Goal: Task Accomplishment & Management: Manage account settings

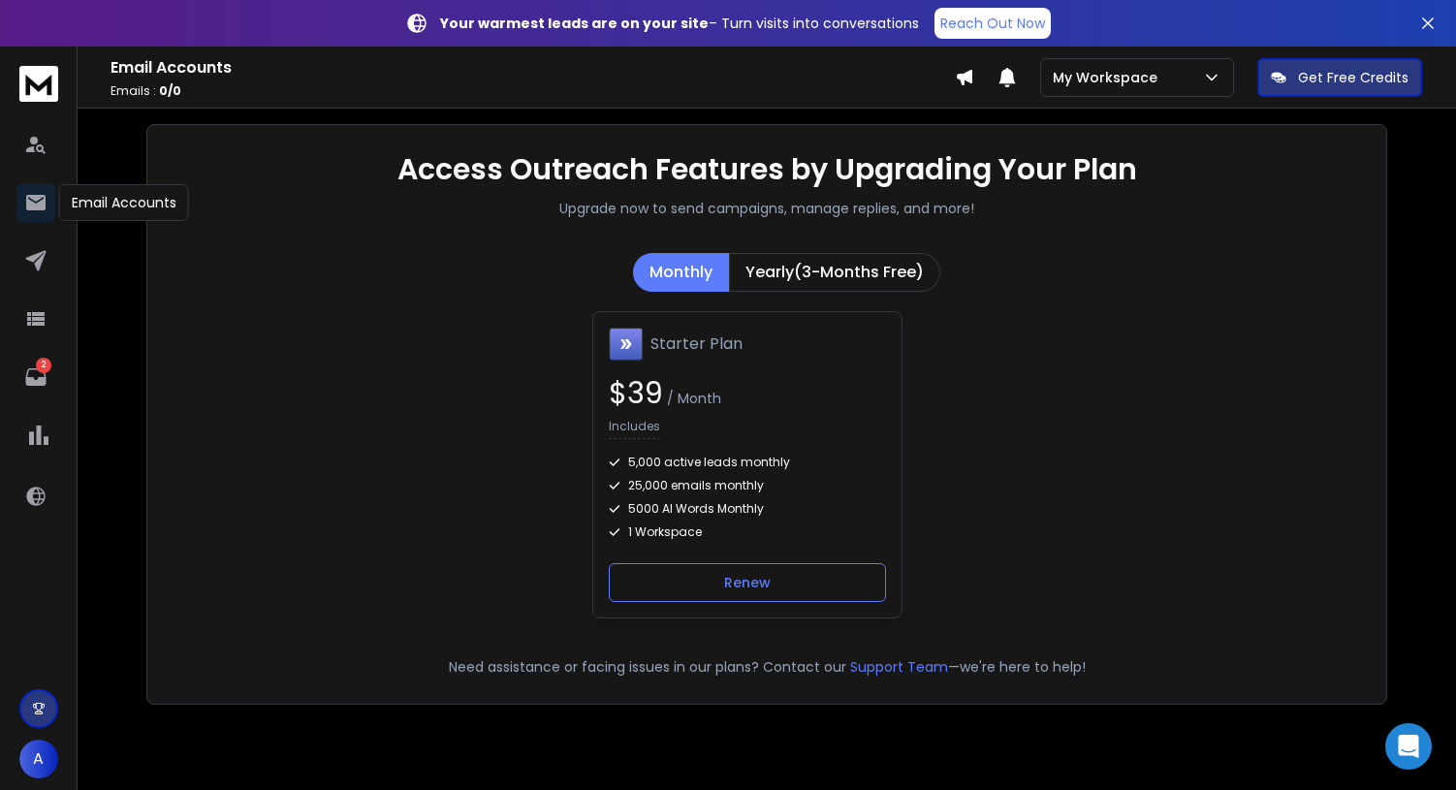
click at [37, 203] on icon at bounding box center [35, 203] width 19 height 16
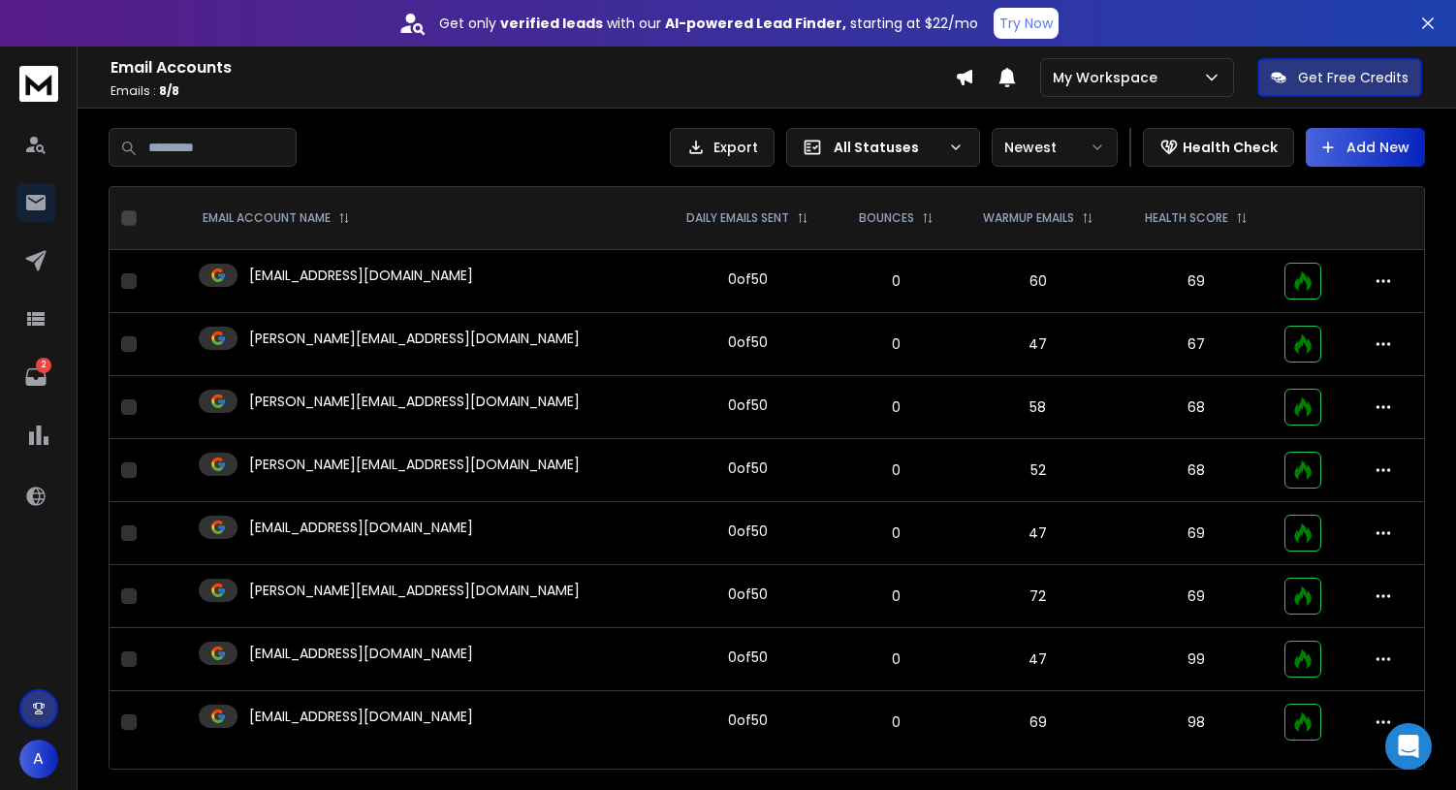
click at [1382, 720] on icon at bounding box center [1382, 721] width 17 height 17
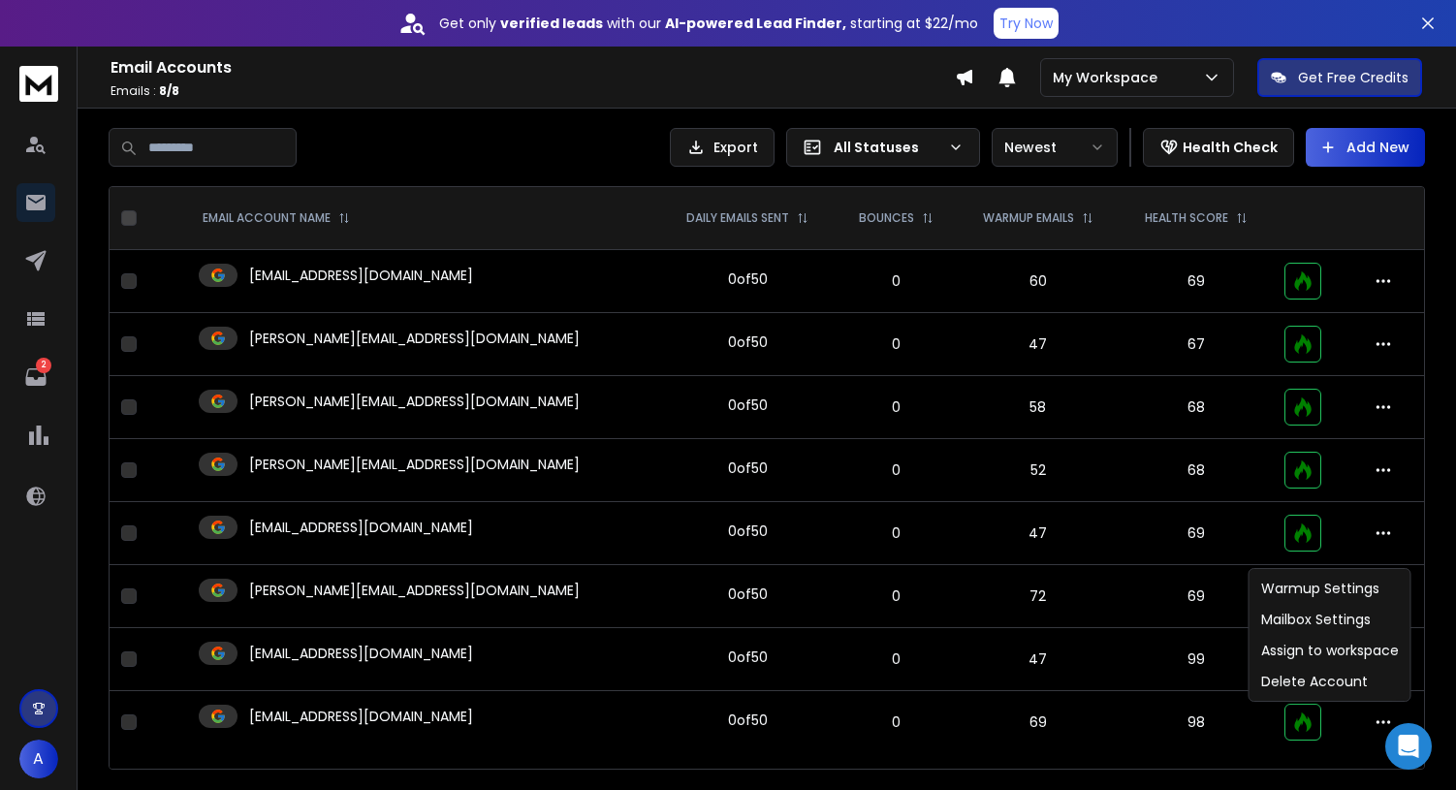
click at [549, 722] on div "[EMAIL_ADDRESS][DOMAIN_NAME]" at bounding box center [424, 716] width 450 height 23
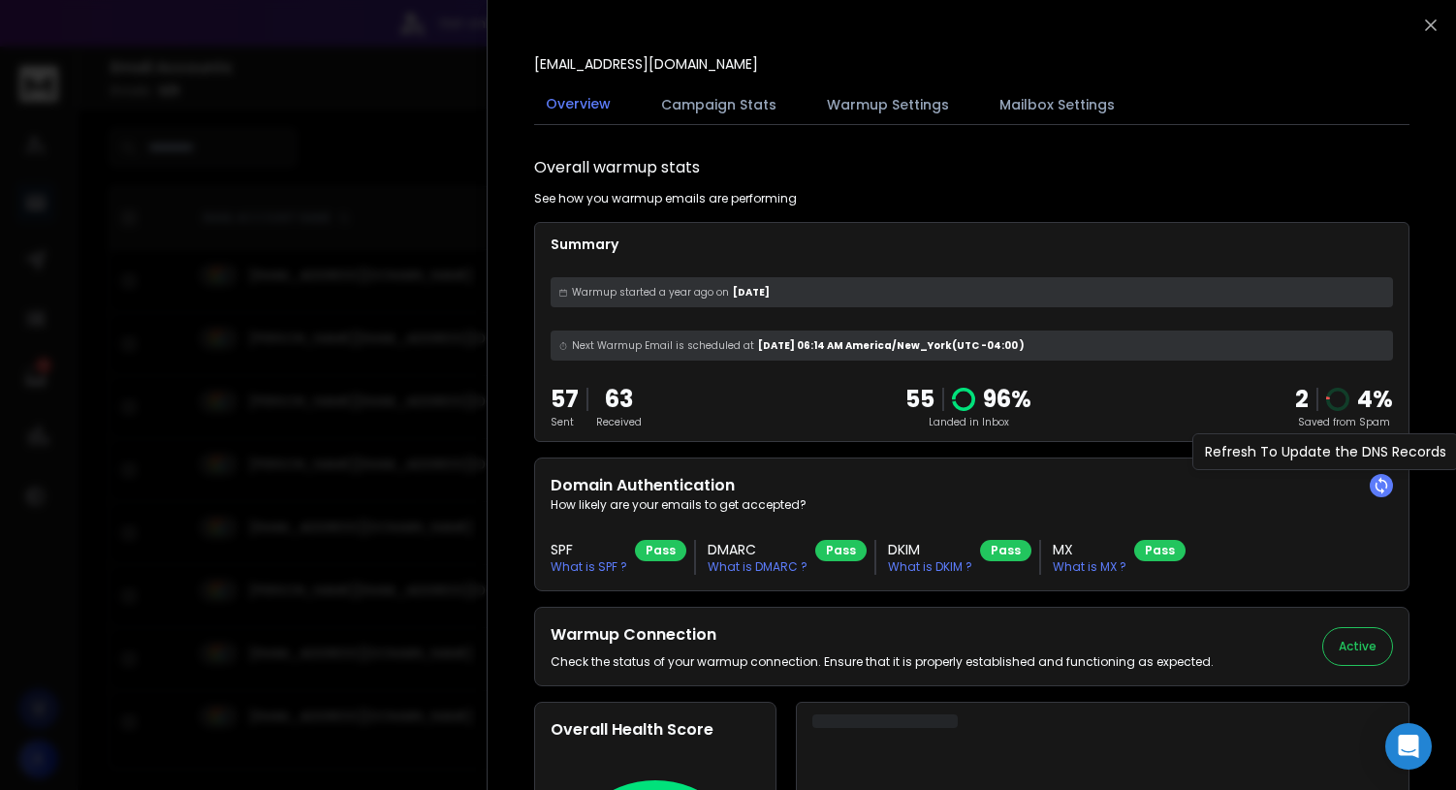
click at [1380, 482] on icon at bounding box center [1380, 485] width 19 height 19
click at [881, 93] on button "Warmup Settings" at bounding box center [887, 104] width 145 height 43
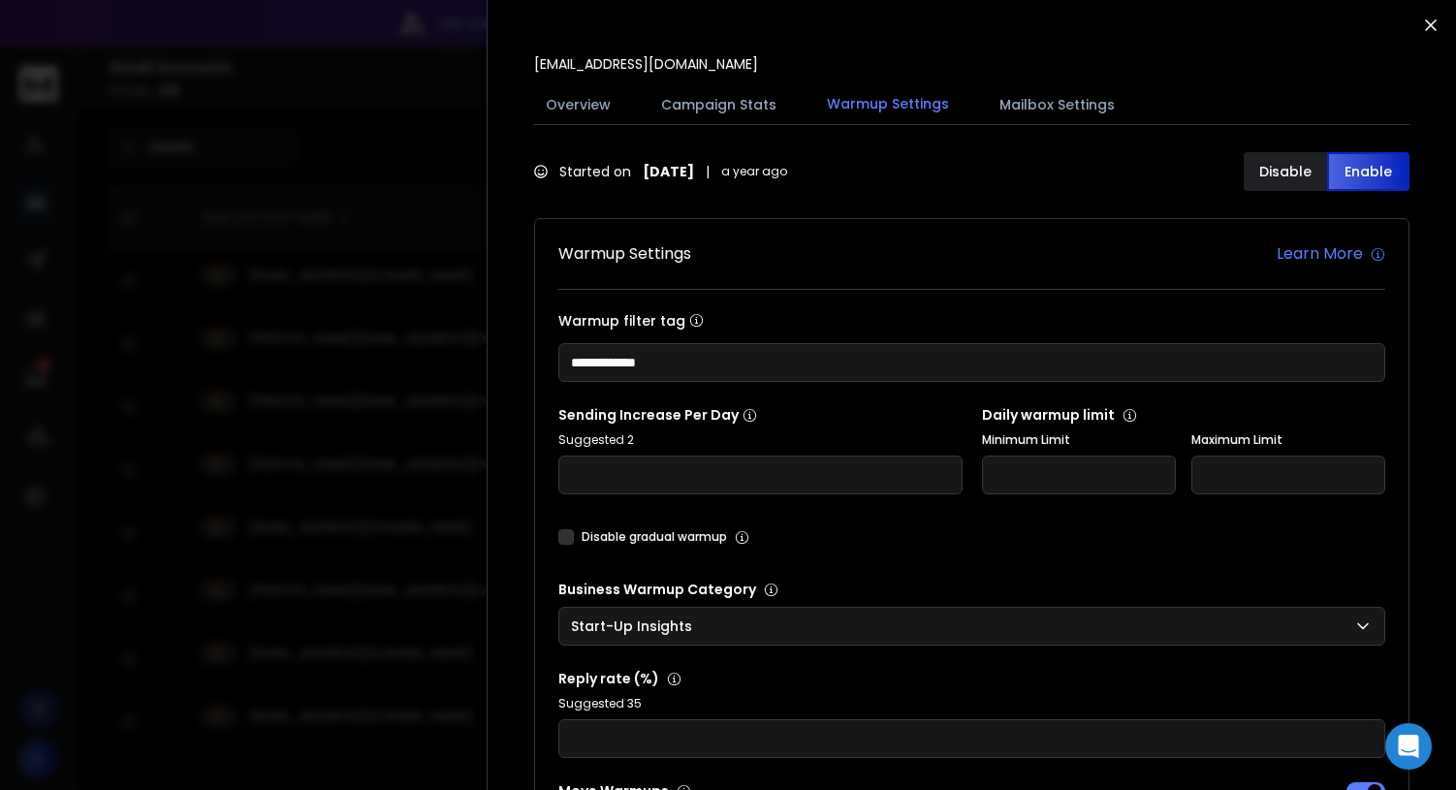
click at [1421, 23] on icon "button" at bounding box center [1430, 25] width 19 height 19
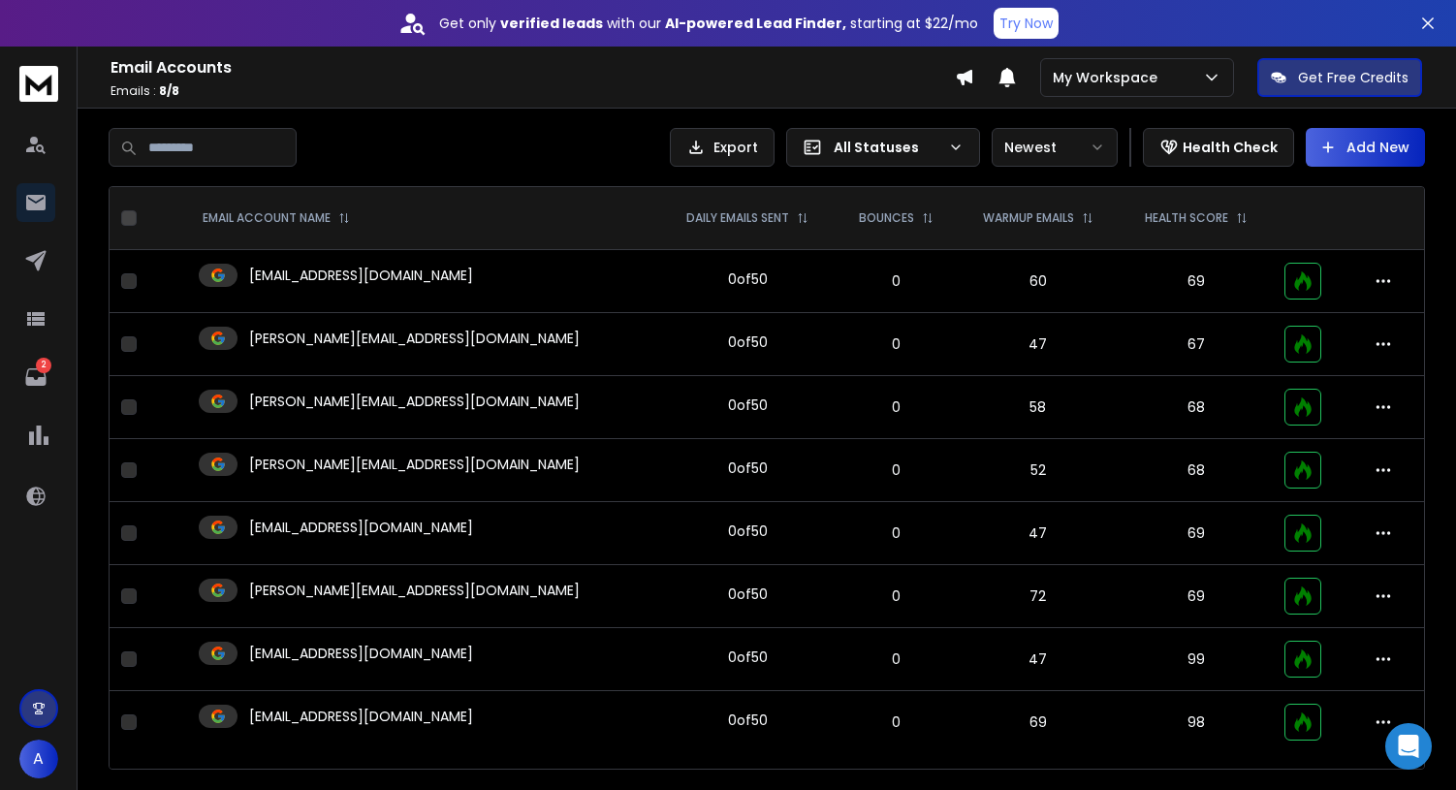
click at [294, 650] on p "[EMAIL_ADDRESS][DOMAIN_NAME]" at bounding box center [361, 652] width 224 height 19
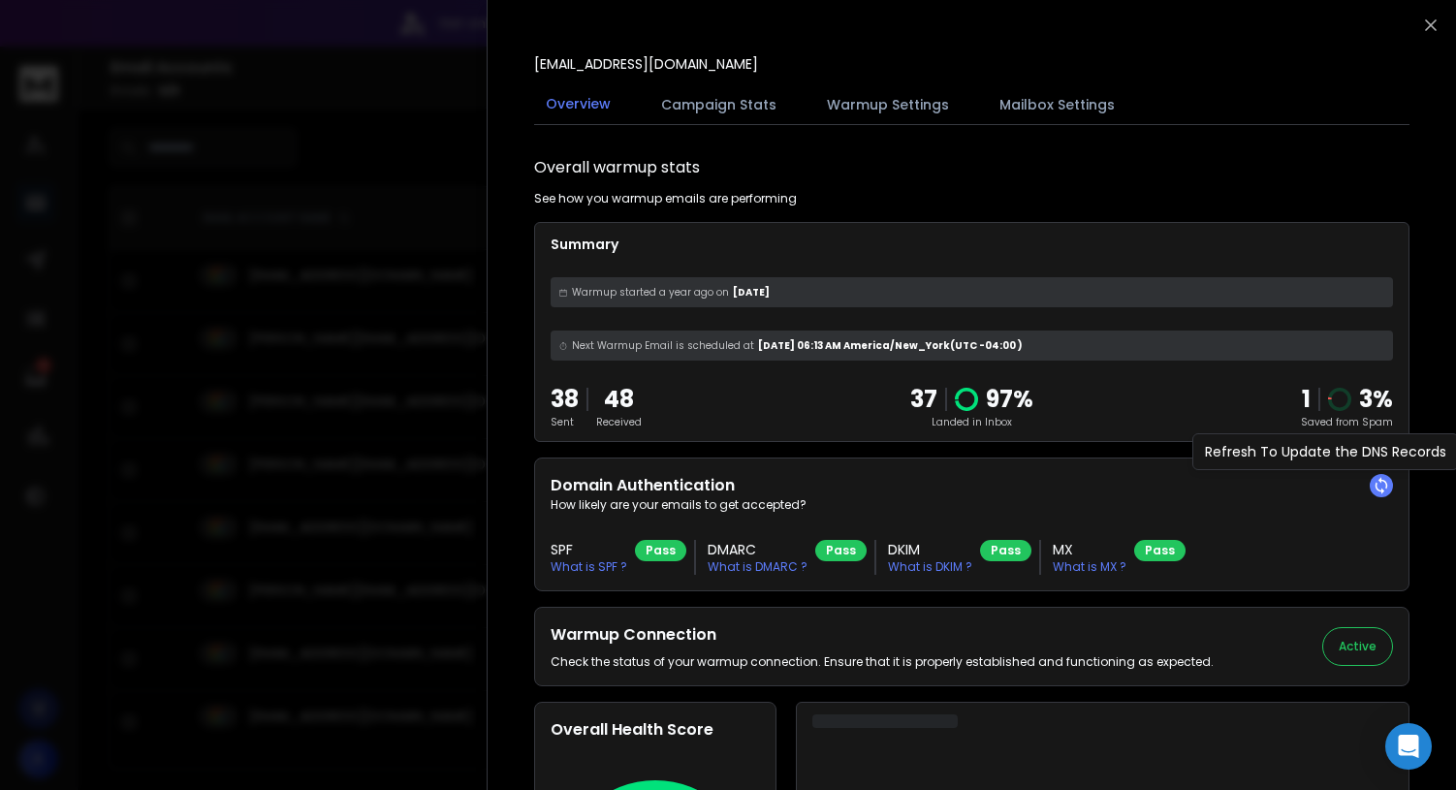
click at [1377, 481] on icon at bounding box center [1381, 485] width 13 height 17
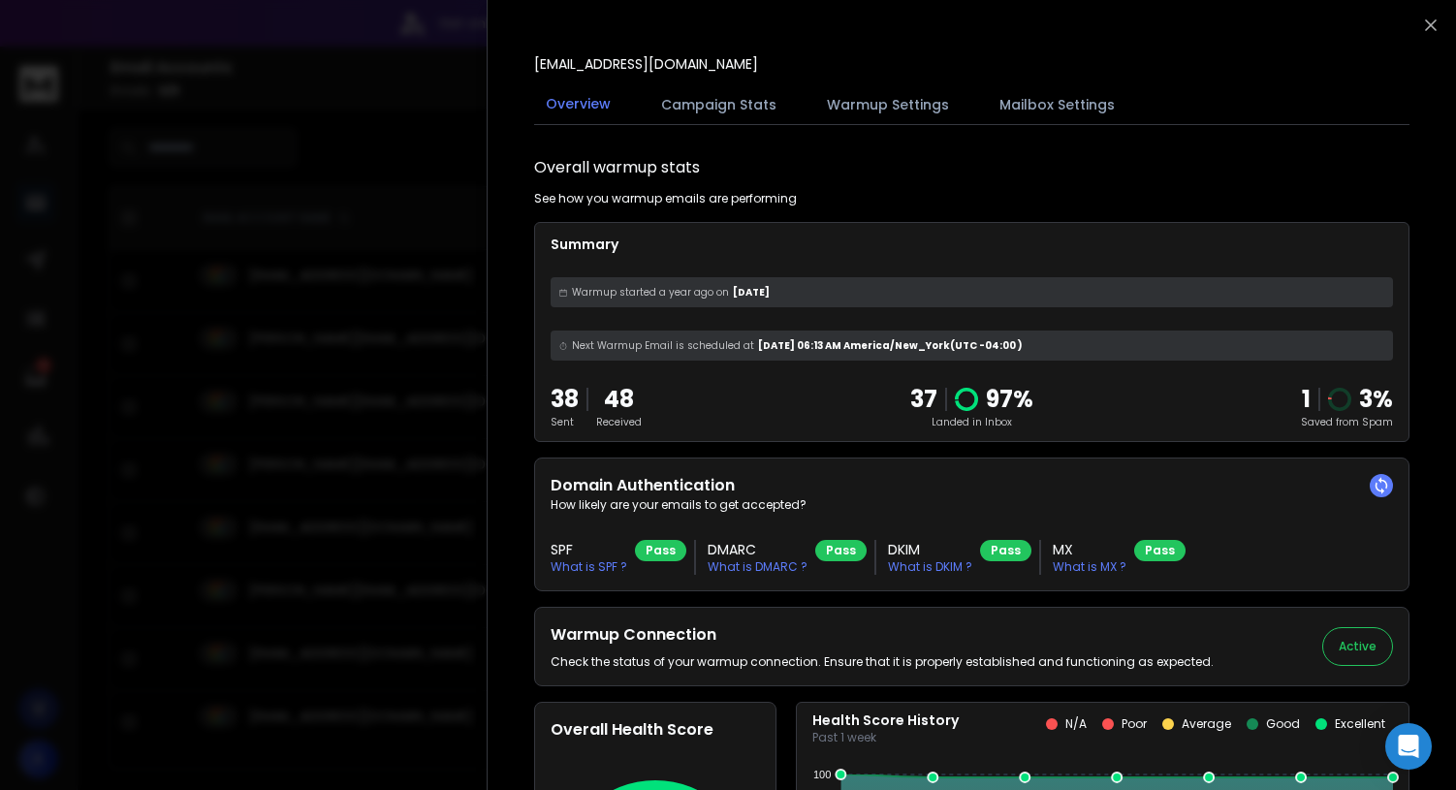
click at [913, 101] on button "Warmup Settings" at bounding box center [887, 104] width 145 height 43
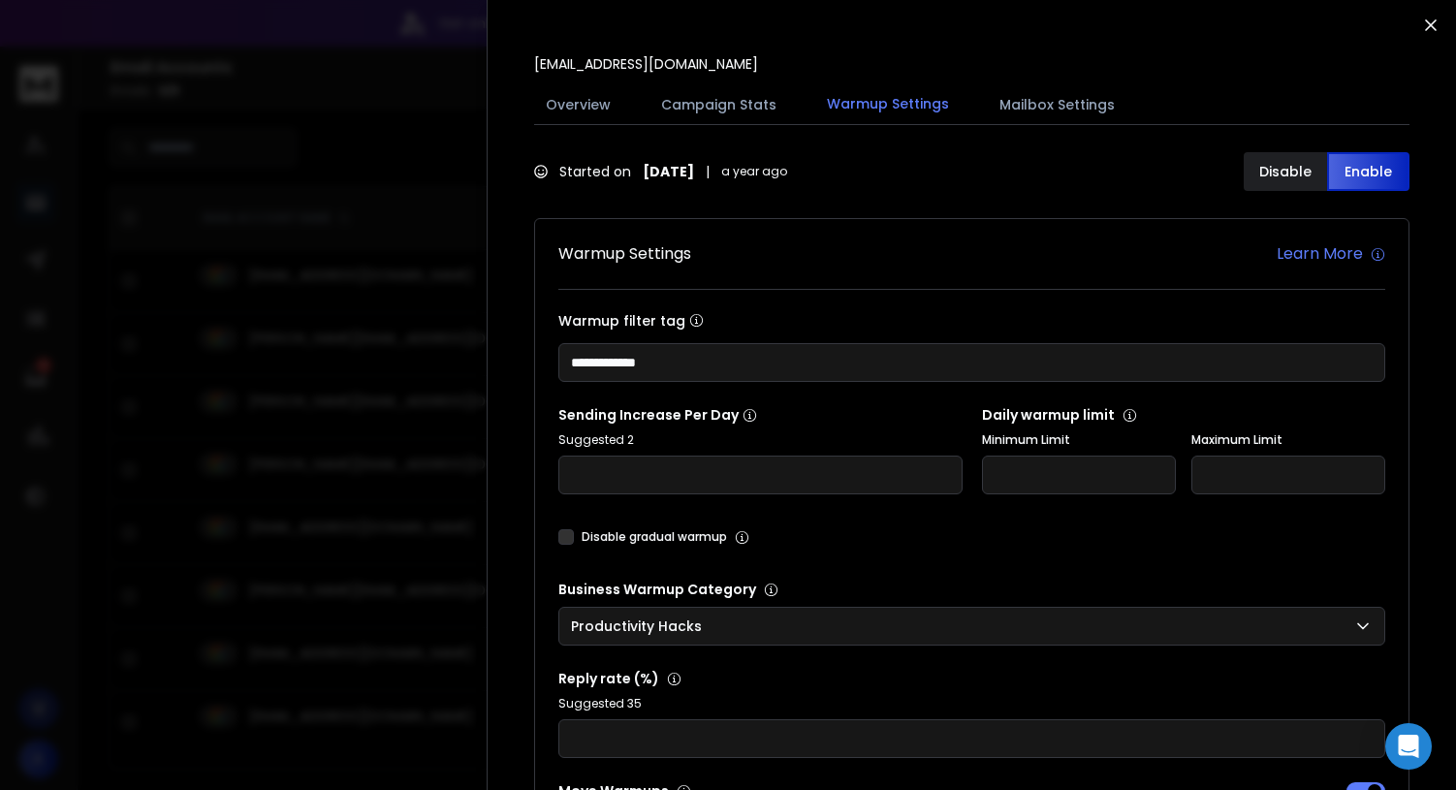
click at [1427, 22] on icon "button" at bounding box center [1430, 25] width 19 height 19
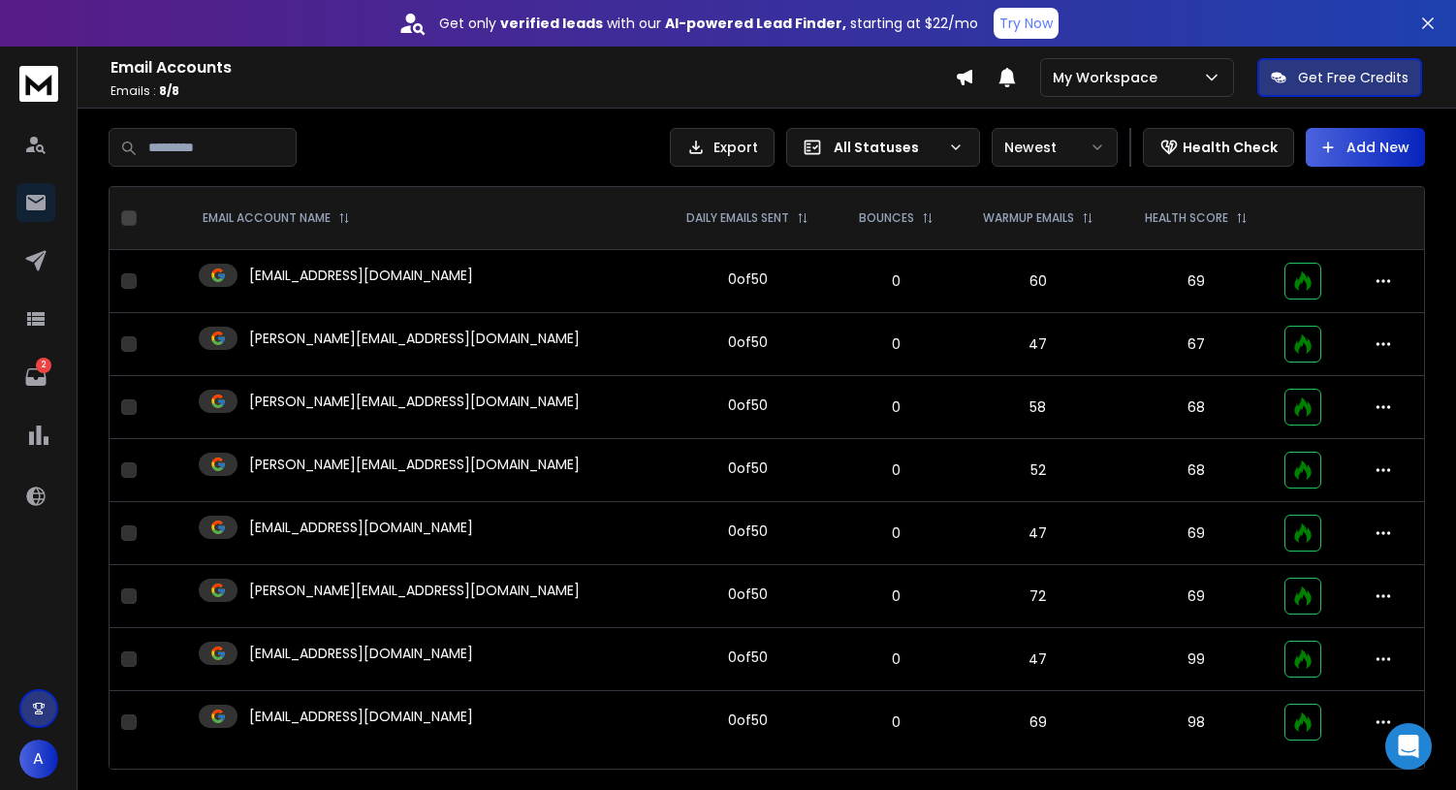
click at [524, 154] on div at bounding box center [383, 147] width 549 height 39
